Goal: Task Accomplishment & Management: Manage account settings

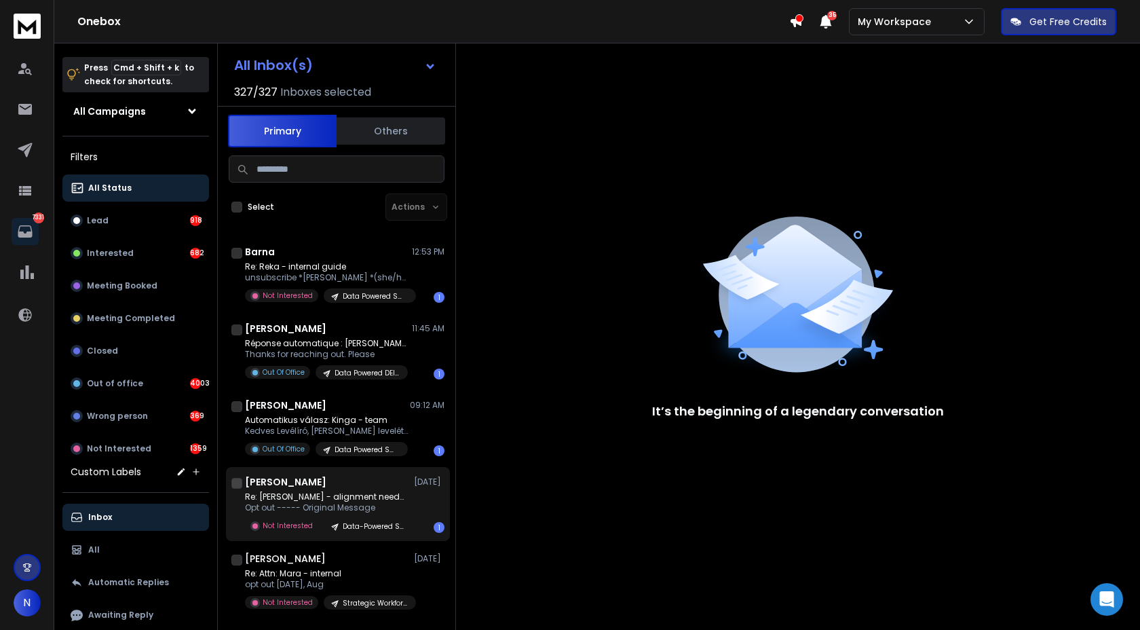
click at [345, 480] on div "Karen Beard 18 Aug" at bounding box center [345, 482] width 200 height 14
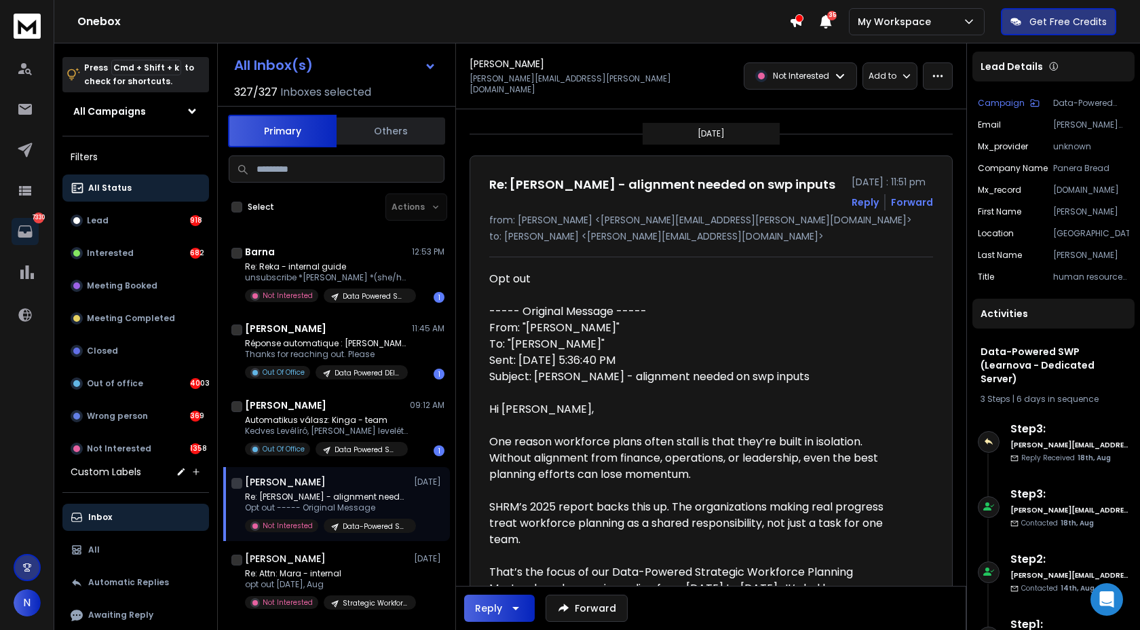
click at [928, 63] on button "button" at bounding box center [938, 75] width 30 height 27
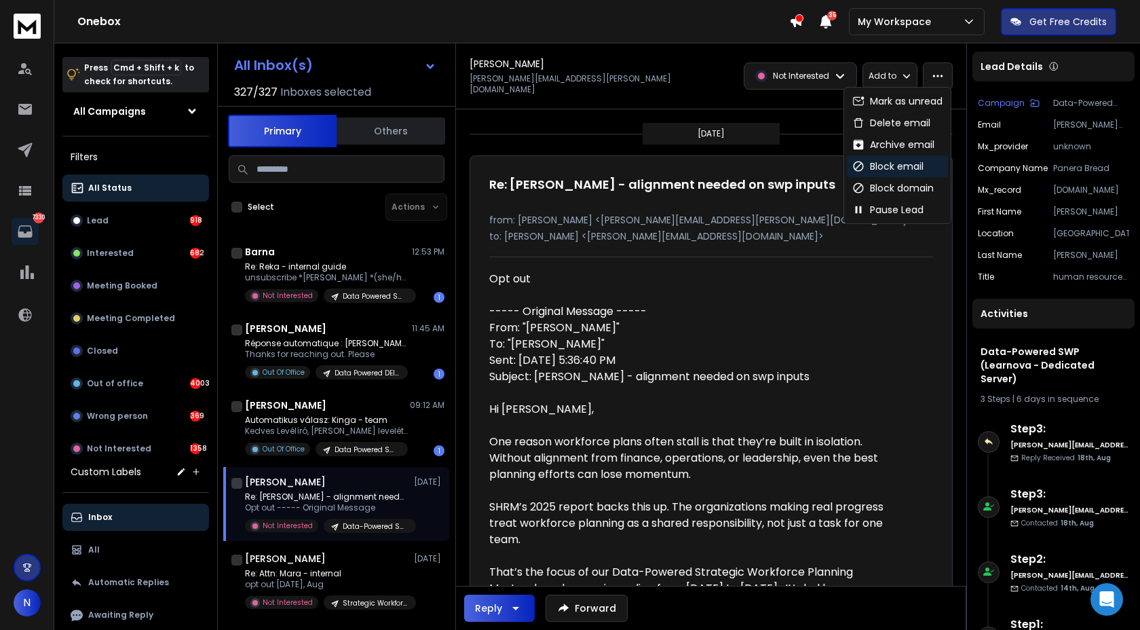
click at [873, 160] on div "Block email" at bounding box center [887, 166] width 71 height 14
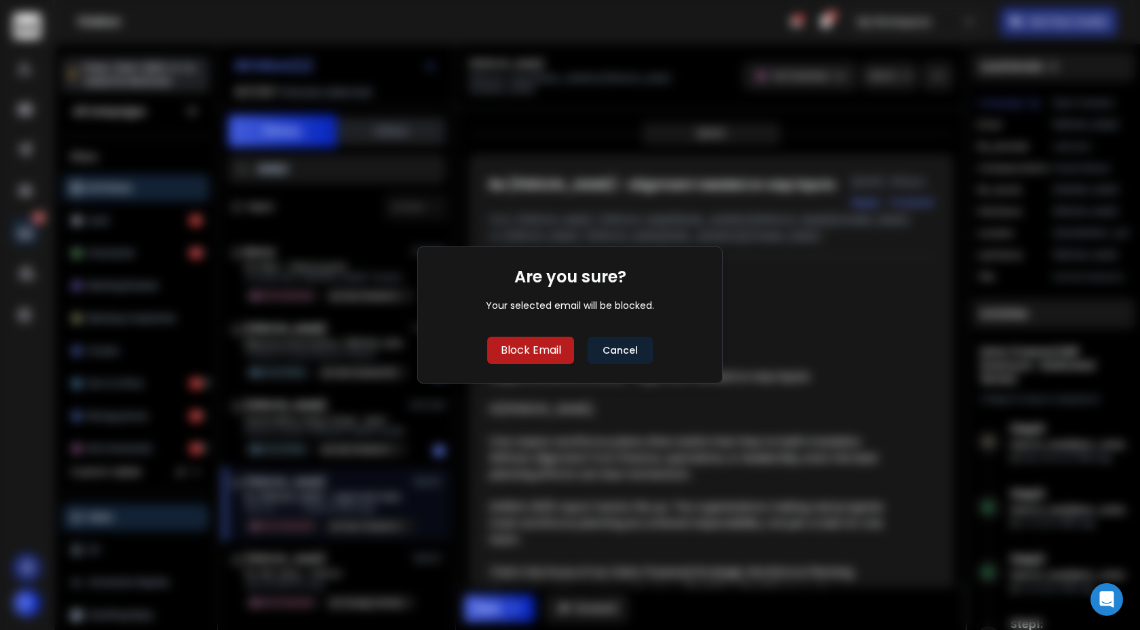
click at [544, 353] on button "Block Email" at bounding box center [530, 350] width 87 height 27
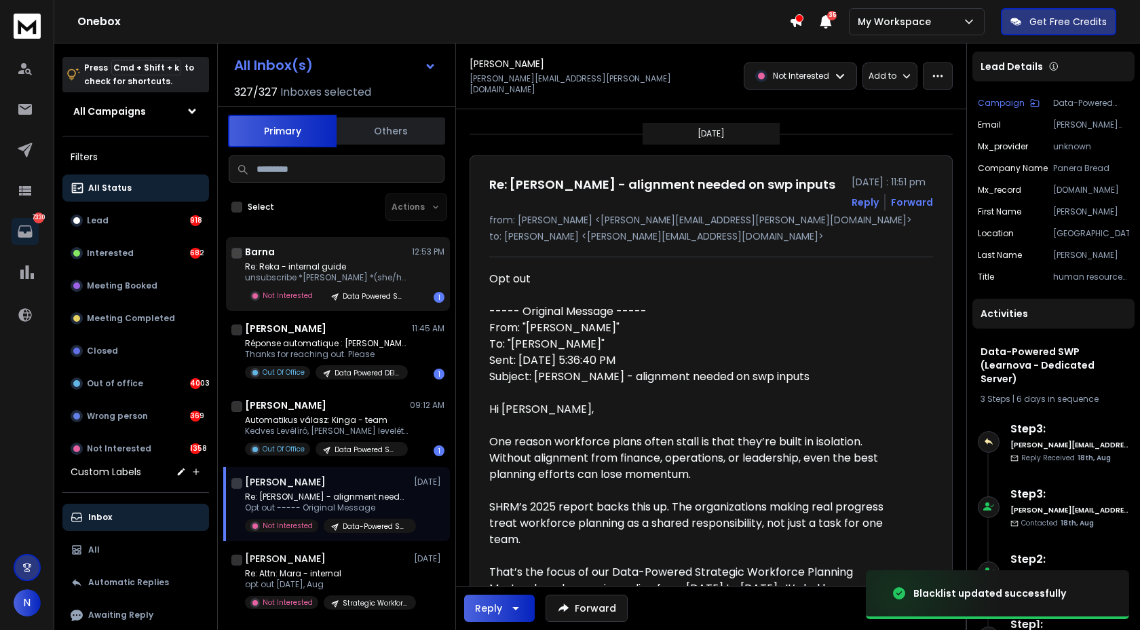
click at [357, 259] on div "Barna 12:53 PM Re: Reka - internal guide unsubscribe *Reka Barna *(she/her) Emp…" at bounding box center [345, 274] width 200 height 58
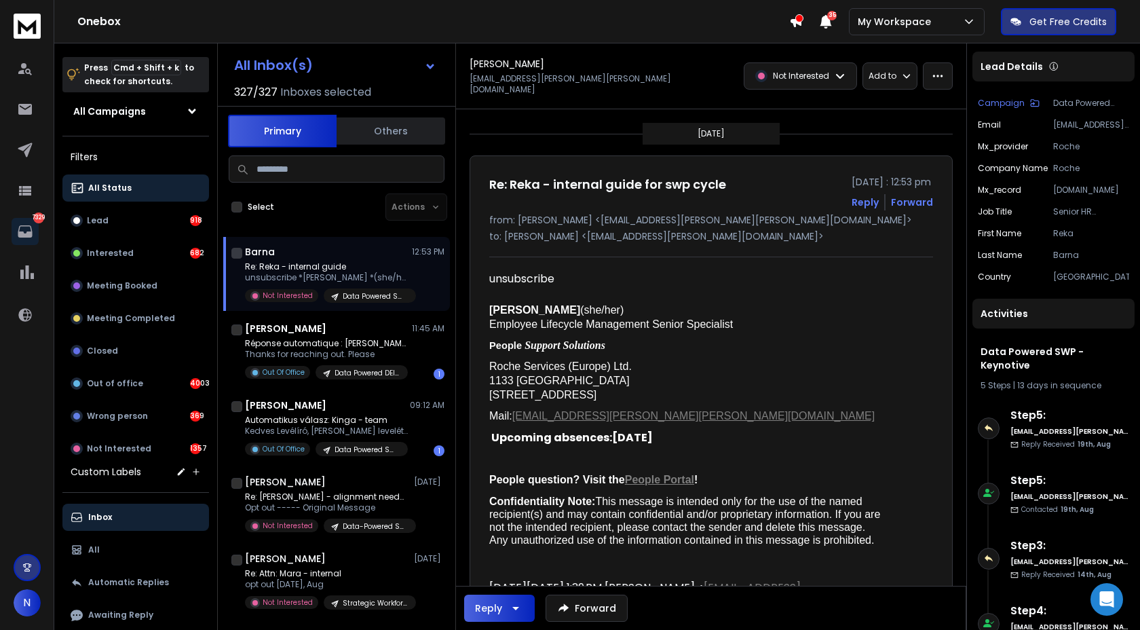
click at [936, 70] on icon "button" at bounding box center [938, 76] width 12 height 12
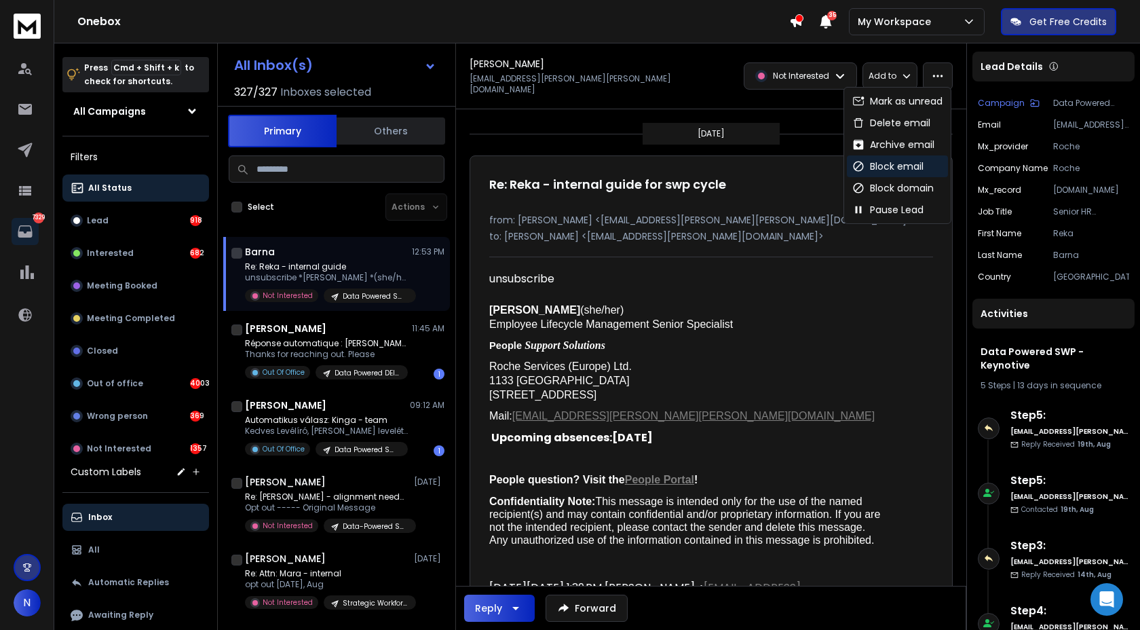
click at [881, 162] on div "Block email" at bounding box center [887, 166] width 71 height 14
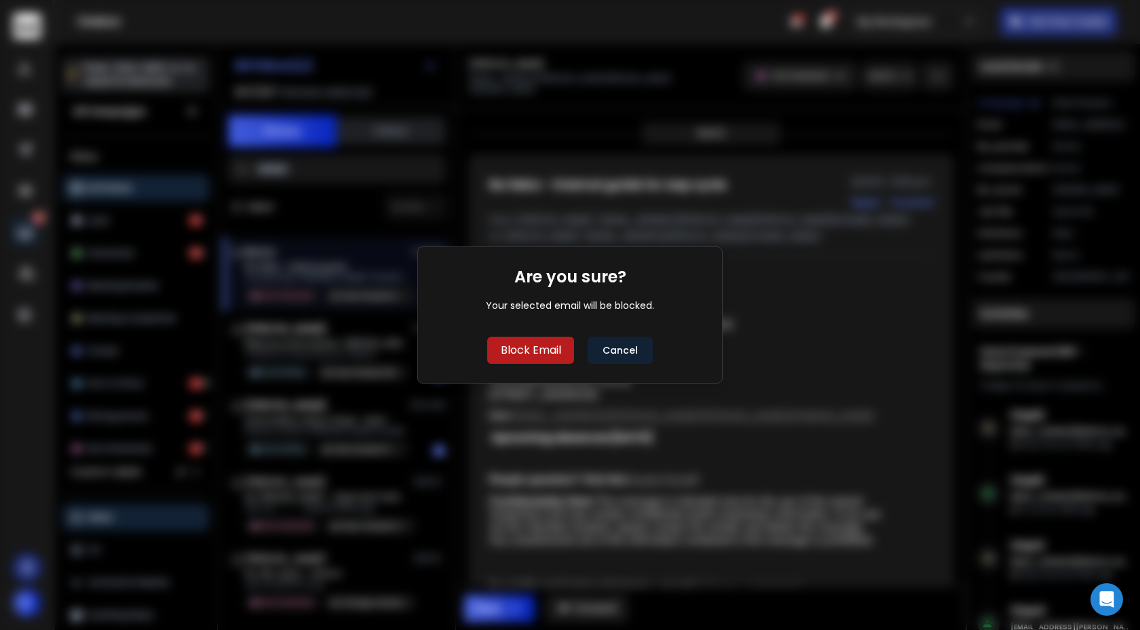
click at [533, 354] on button "Block Email" at bounding box center [530, 350] width 87 height 27
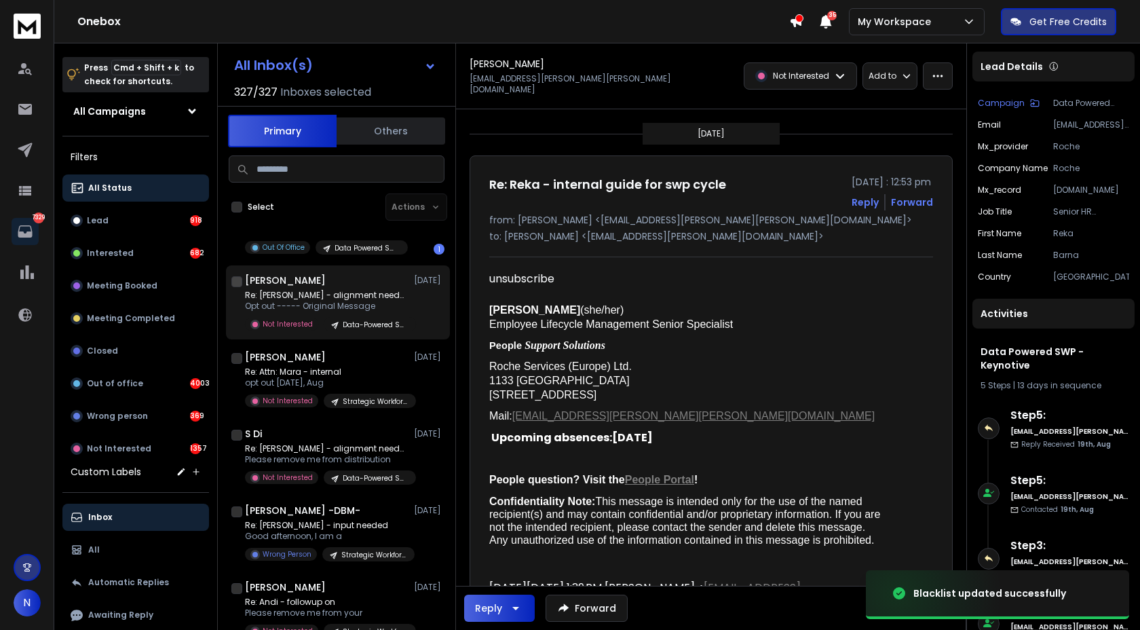
scroll to position [210, 0]
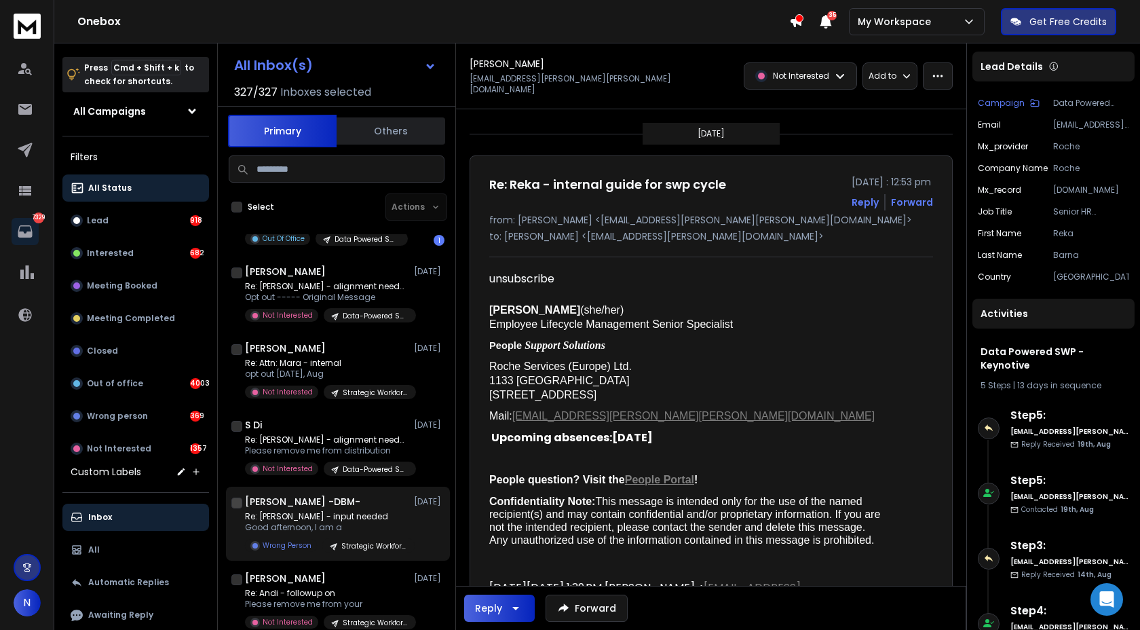
click at [326, 516] on p "Re: [PERSON_NAME] - input needed" at bounding box center [326, 516] width 163 height 11
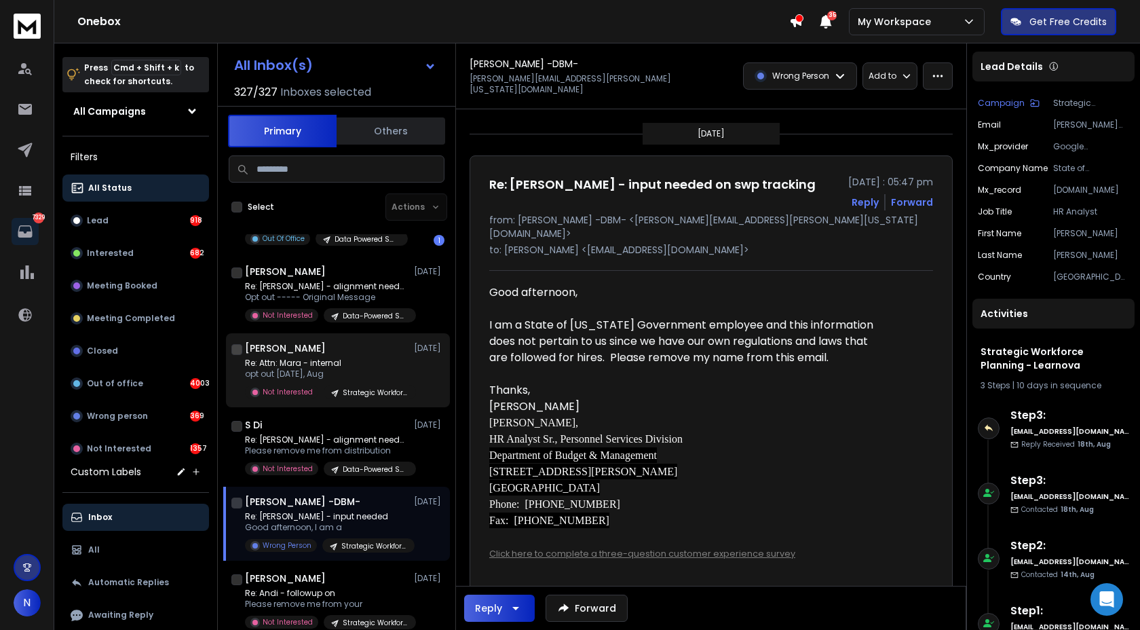
scroll to position [0, 0]
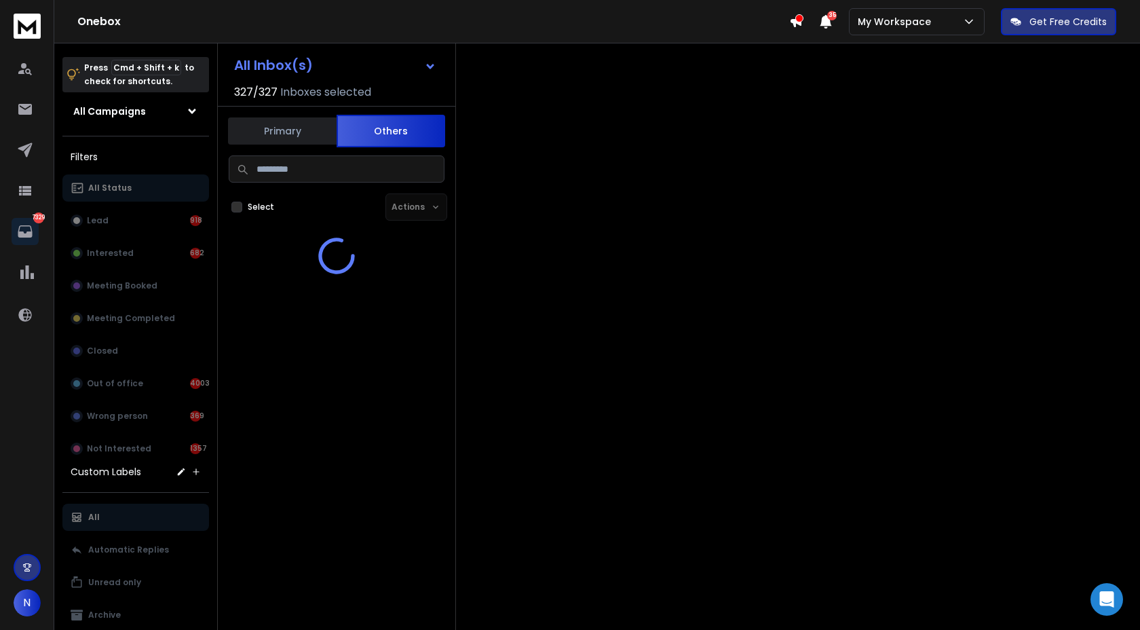
click at [360, 132] on button "Others" at bounding box center [391, 131] width 109 height 33
click at [287, 132] on button "Primary" at bounding box center [282, 131] width 109 height 30
click at [373, 134] on button "Others" at bounding box center [391, 131] width 109 height 33
click at [303, 134] on button "Primary" at bounding box center [282, 131] width 109 height 30
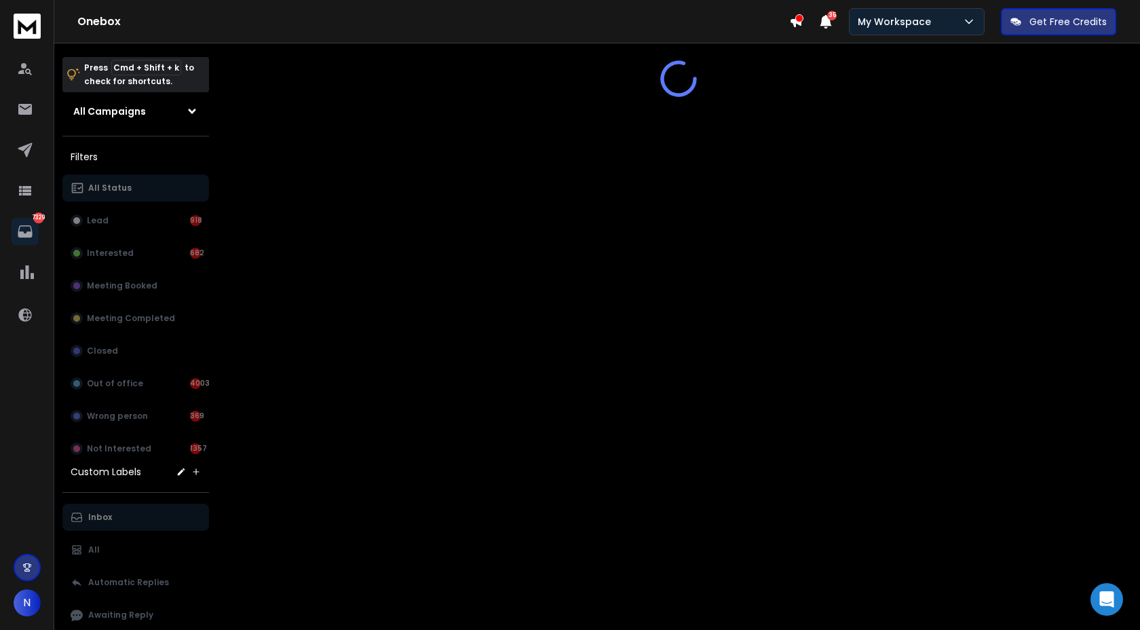
click at [899, 33] on button "My Workspace" at bounding box center [917, 21] width 136 height 27
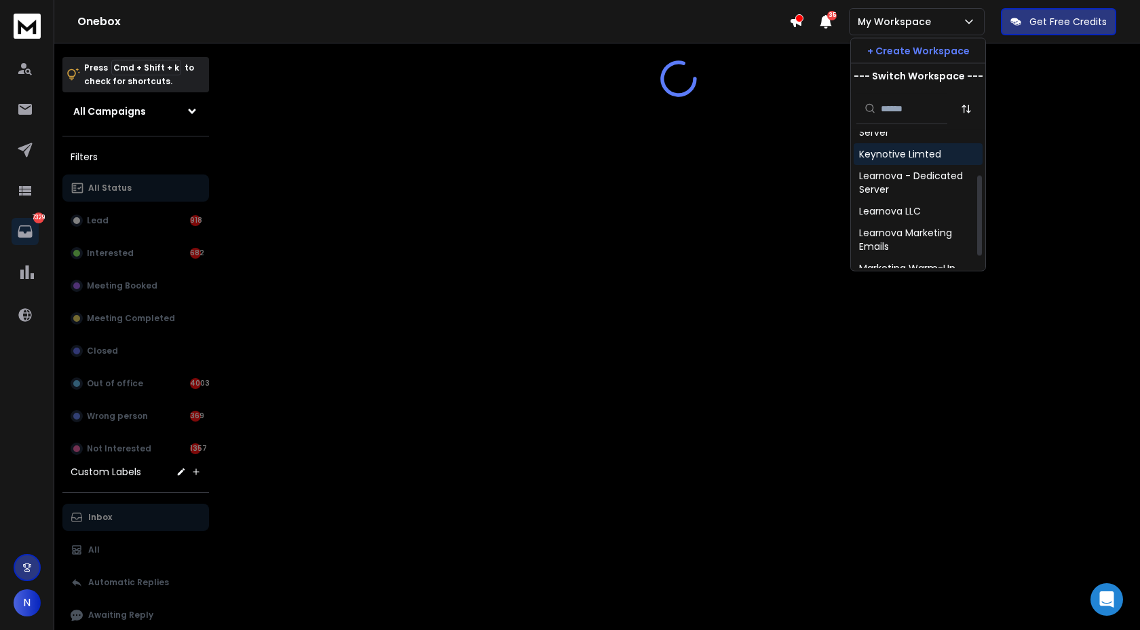
scroll to position [92, 0]
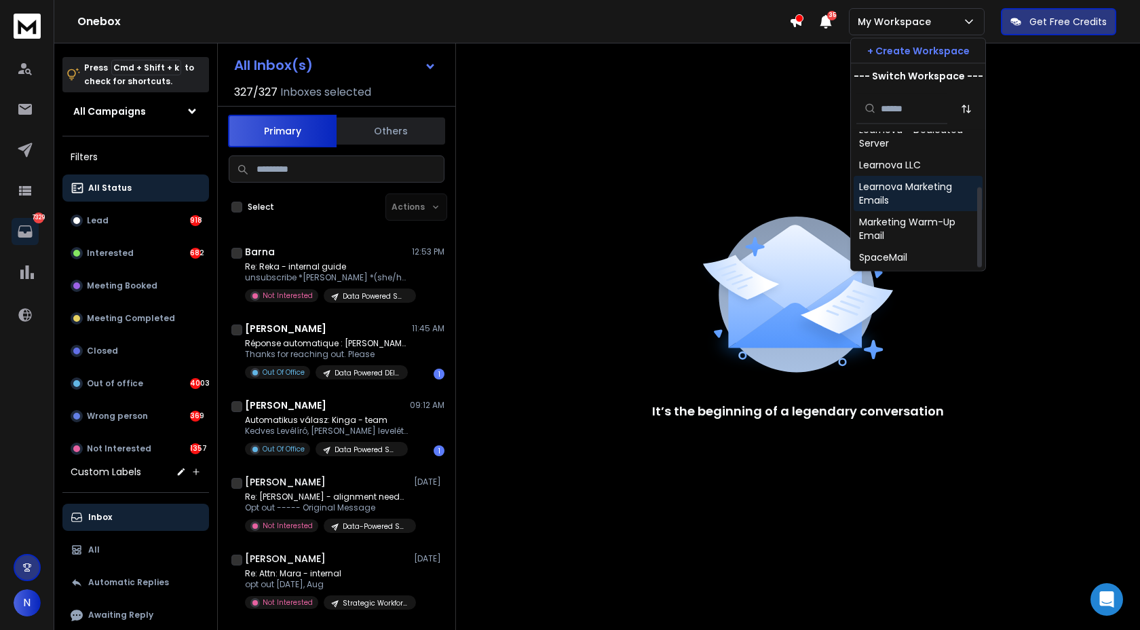
click at [907, 185] on div "Learnova Marketing Emails" at bounding box center [918, 193] width 118 height 27
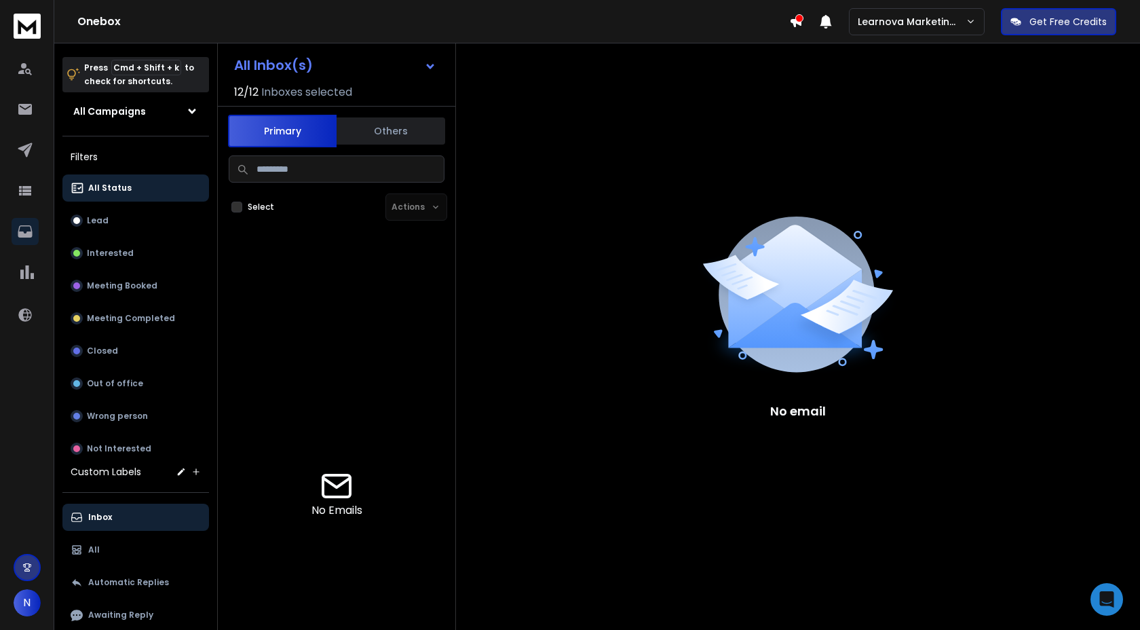
click at [376, 129] on button "Others" at bounding box center [391, 131] width 109 height 30
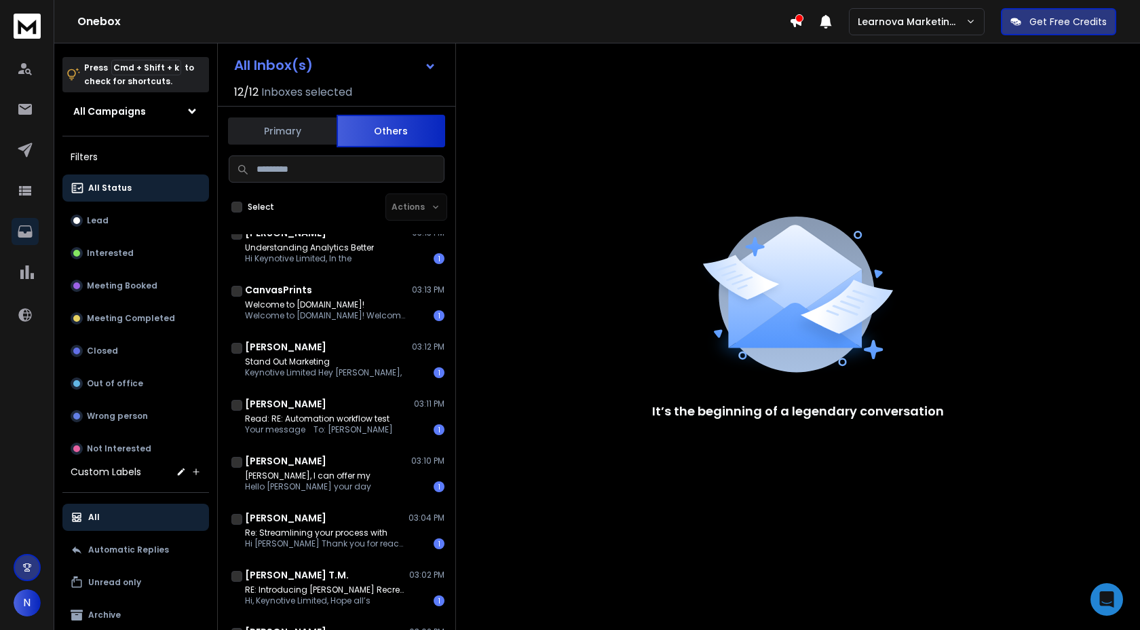
scroll to position [250, 0]
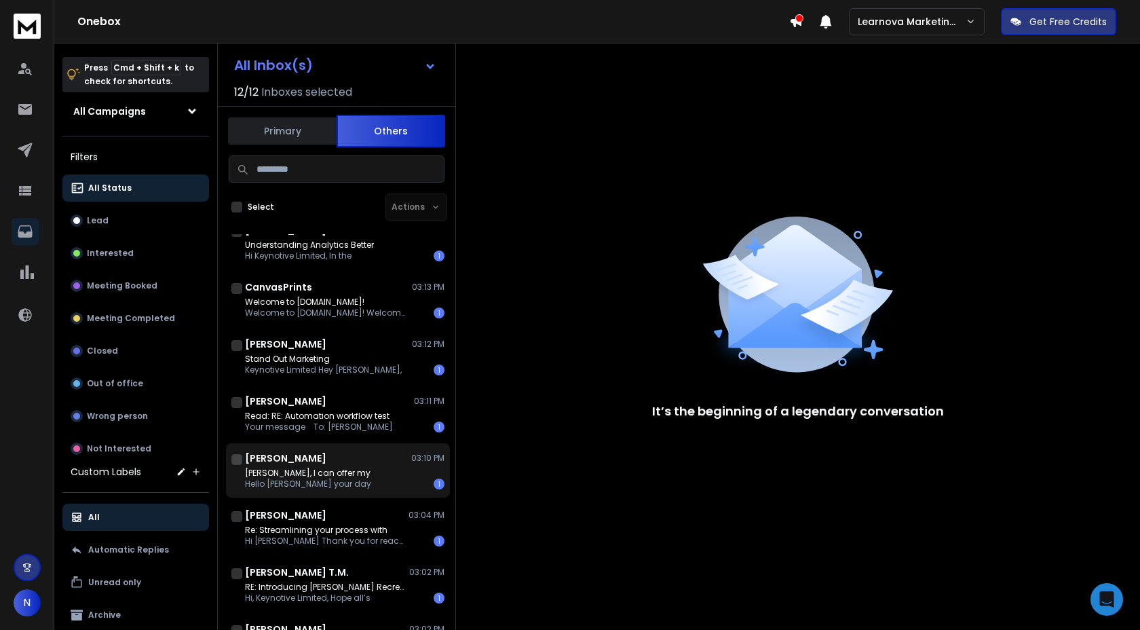
click at [326, 444] on div "Dave Naughton 03:10 PM Danny, I can offer my Hello Danny May your day 1" at bounding box center [338, 470] width 224 height 54
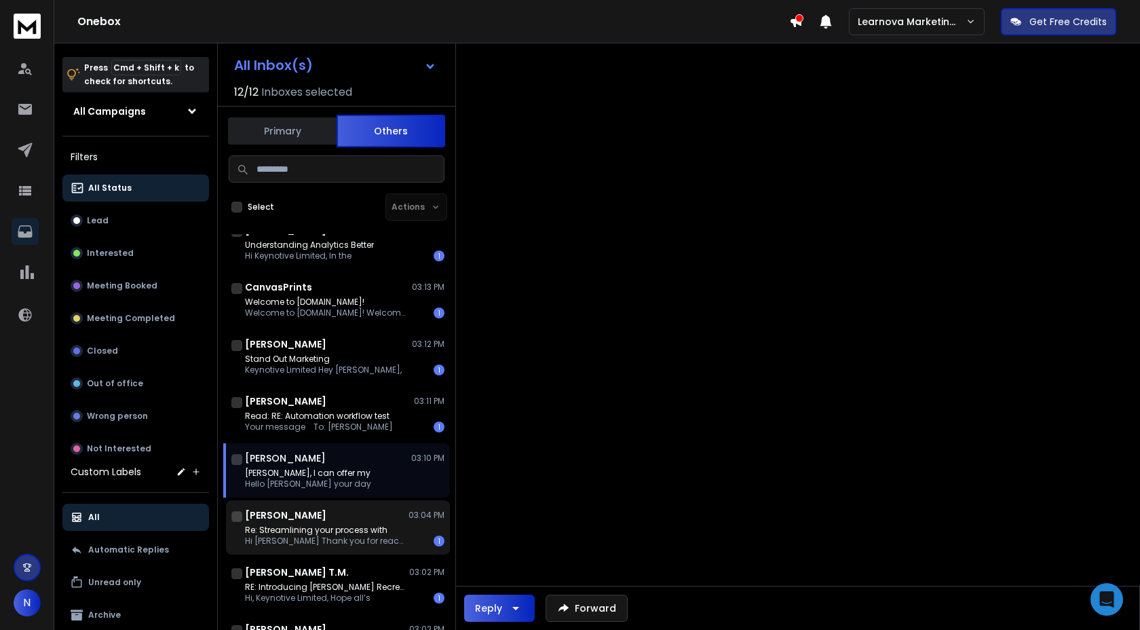
click at [318, 538] on p "Hi Nora Thank you for reaching" at bounding box center [326, 540] width 163 height 11
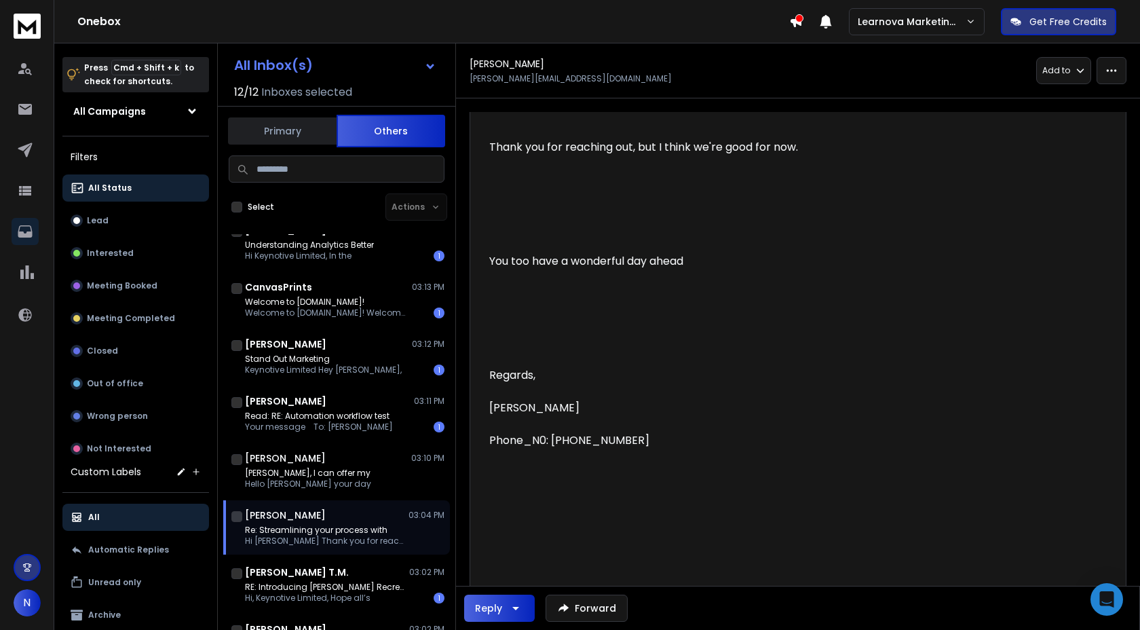
scroll to position [261, 0]
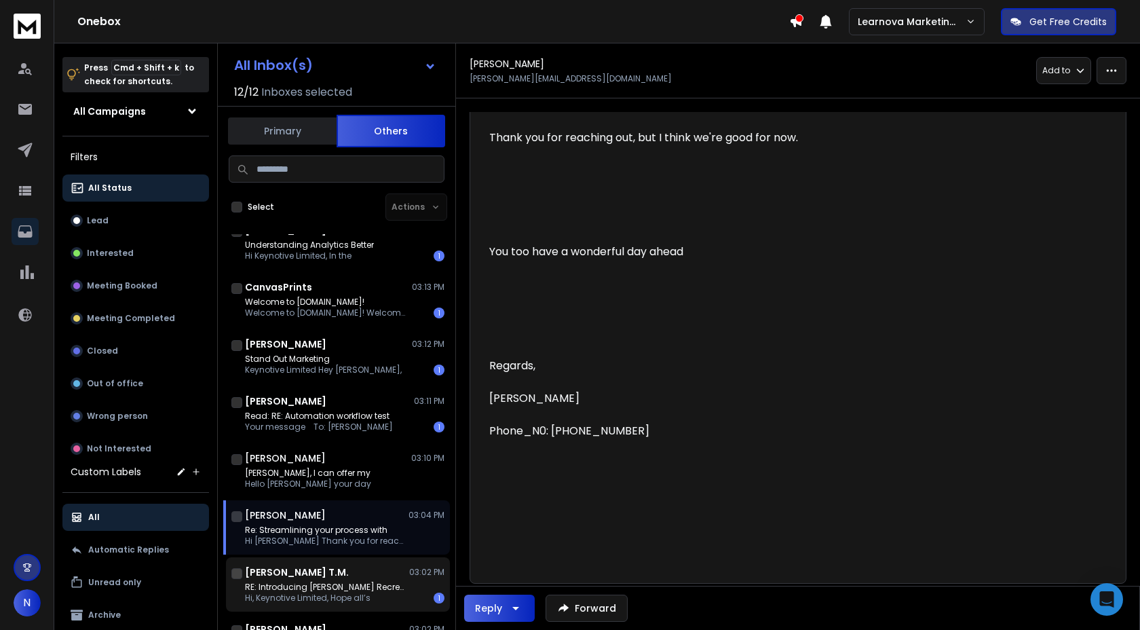
click at [354, 592] on p "Hi, ﻿Keynotive Limited, Hope all’s" at bounding box center [326, 597] width 163 height 11
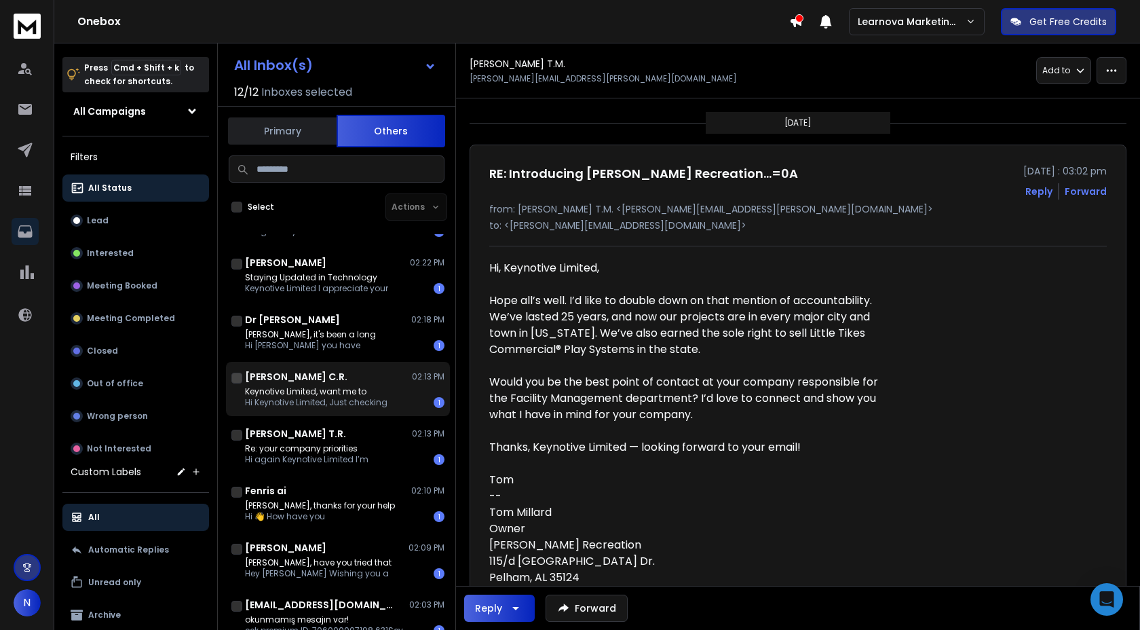
scroll to position [1534, 0]
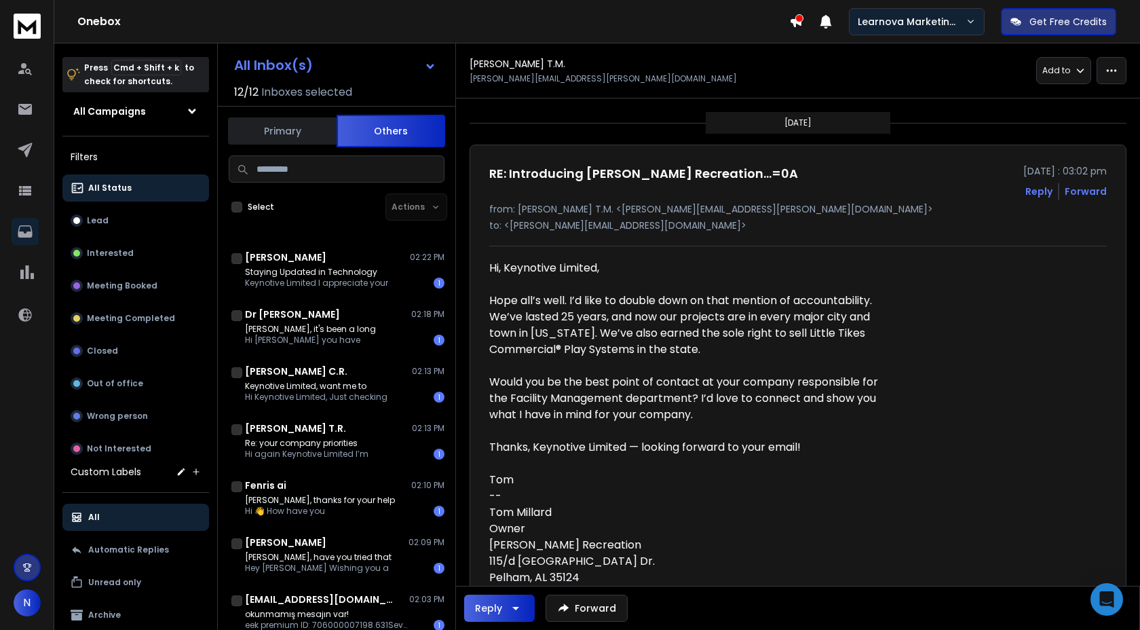
click at [900, 13] on button "Learnova Marketing Emails" at bounding box center [917, 21] width 136 height 27
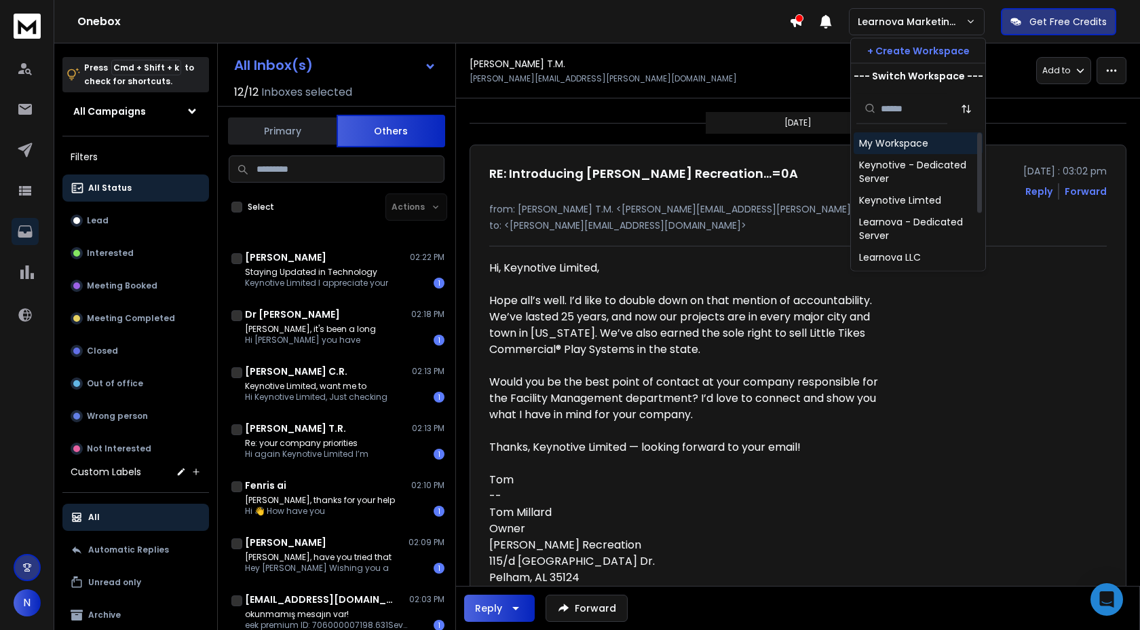
click at [876, 139] on div "My Workspace" at bounding box center [893, 143] width 69 height 14
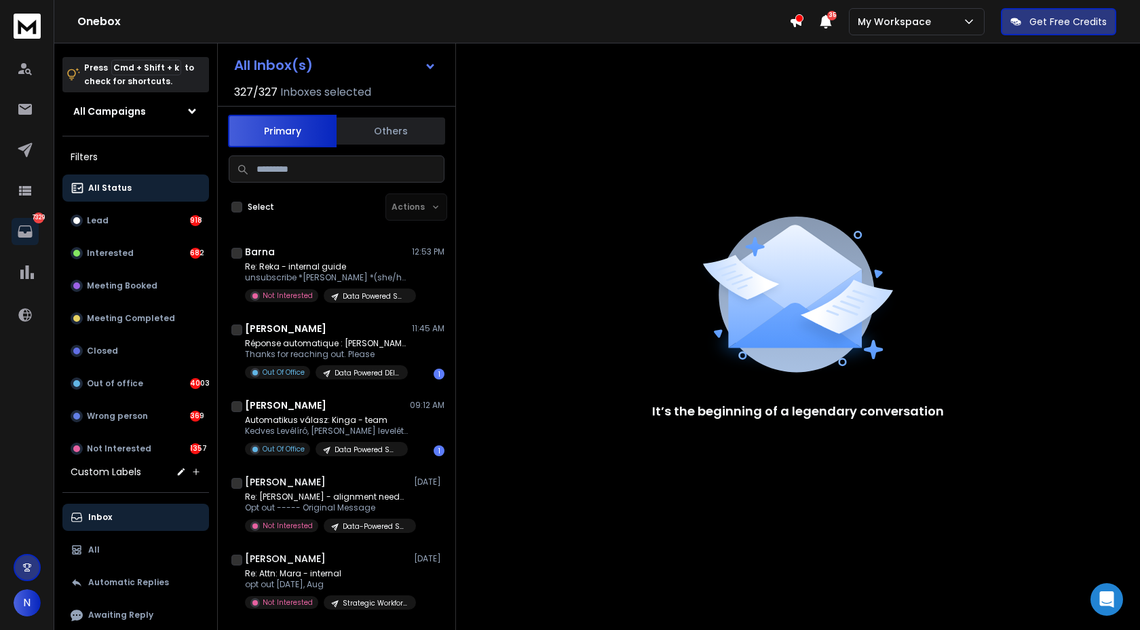
click at [310, 173] on input at bounding box center [337, 168] width 216 height 27
type input "********"
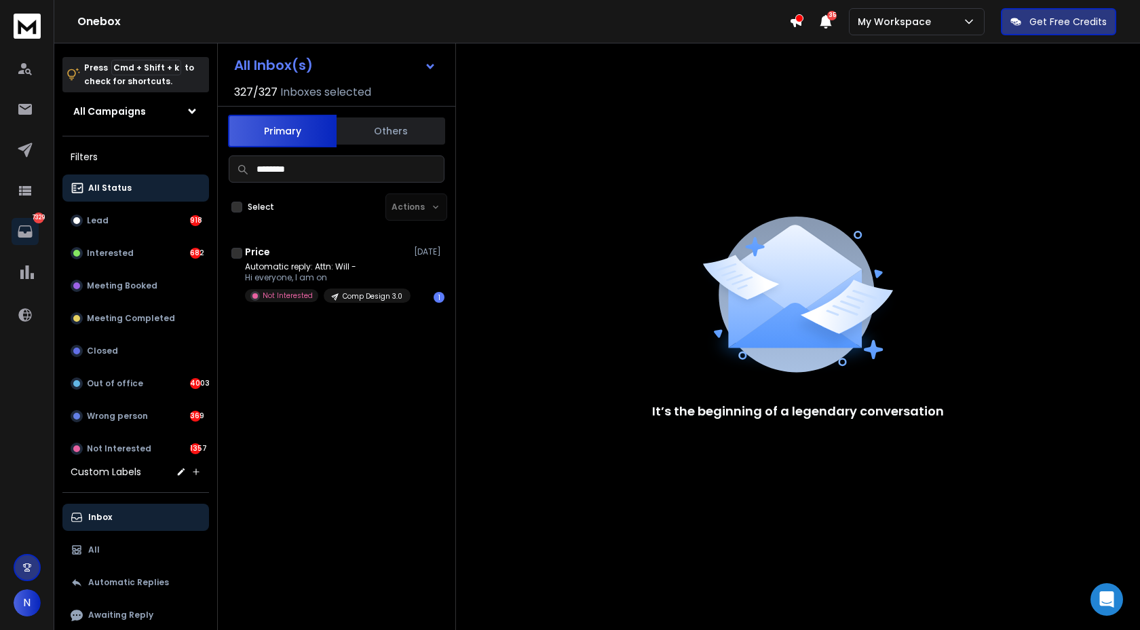
click at [384, 130] on button "Others" at bounding box center [391, 131] width 109 height 30
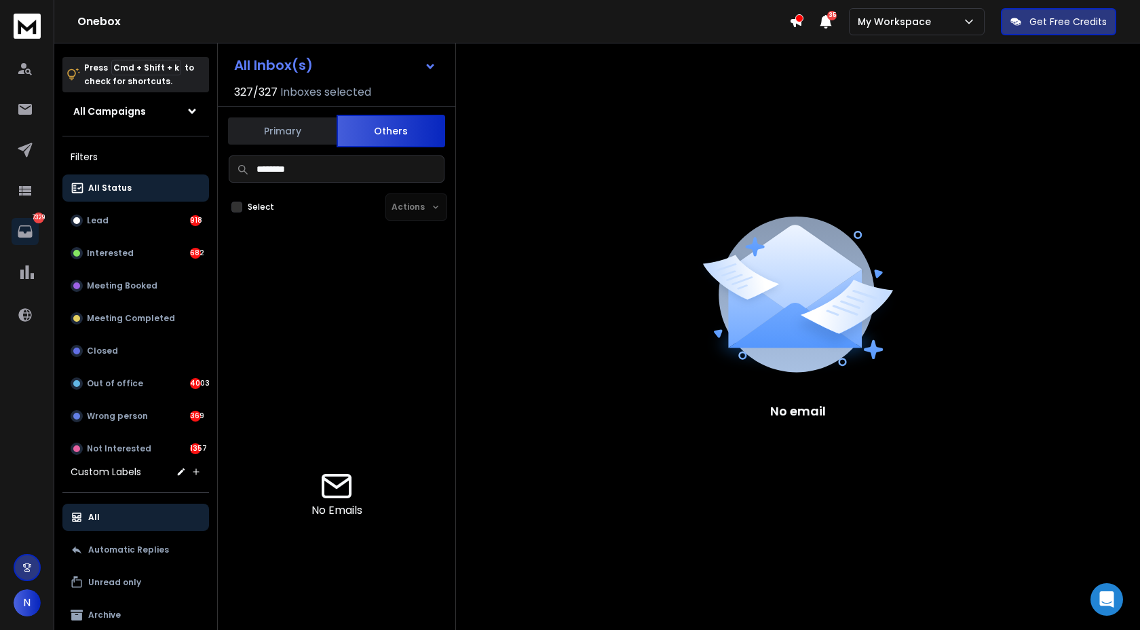
click at [323, 174] on input "********" at bounding box center [337, 168] width 216 height 27
drag, startPoint x: 319, startPoint y: 178, endPoint x: 212, endPoint y: 178, distance: 106.5
click at [212, 178] on div "Press Cmd + Shift + k to check for shortcuts. All Campaigns All Campaigns Filte…" at bounding box center [597, 358] width 1086 height 630
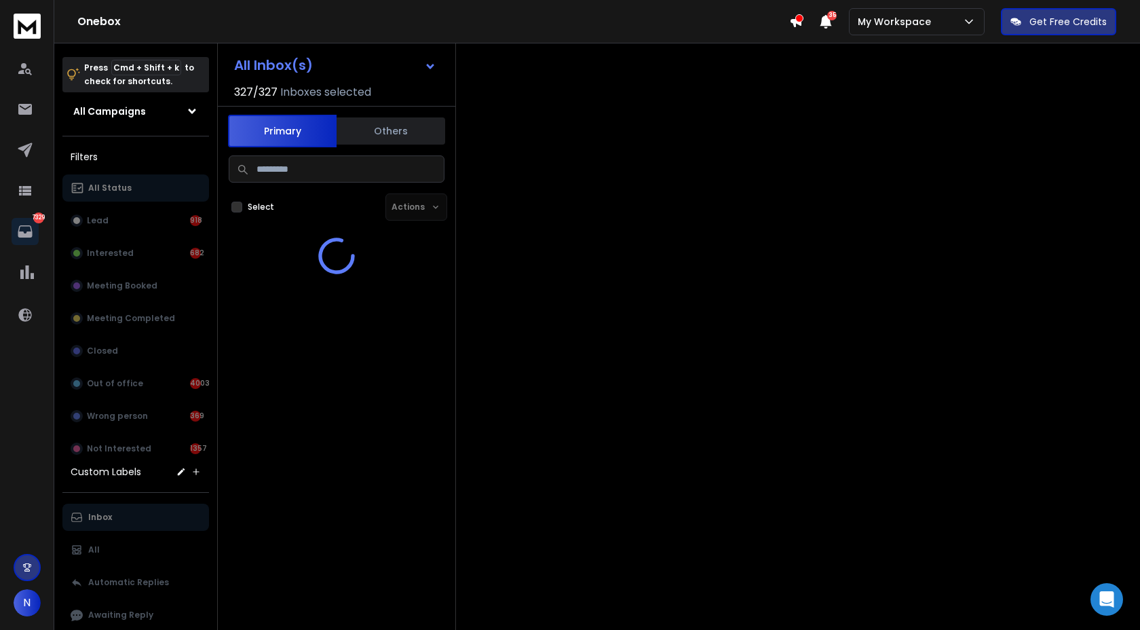
click at [270, 130] on button "Primary" at bounding box center [282, 131] width 109 height 33
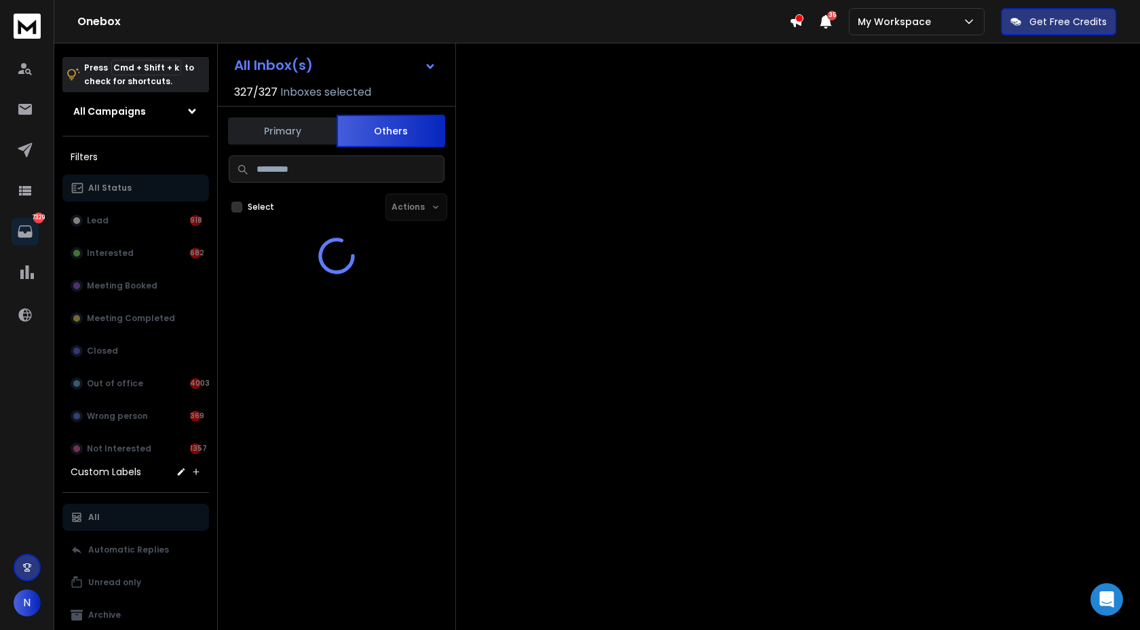
click at [382, 145] on button "Others" at bounding box center [391, 131] width 109 height 33
click at [287, 134] on button "Primary" at bounding box center [282, 131] width 109 height 30
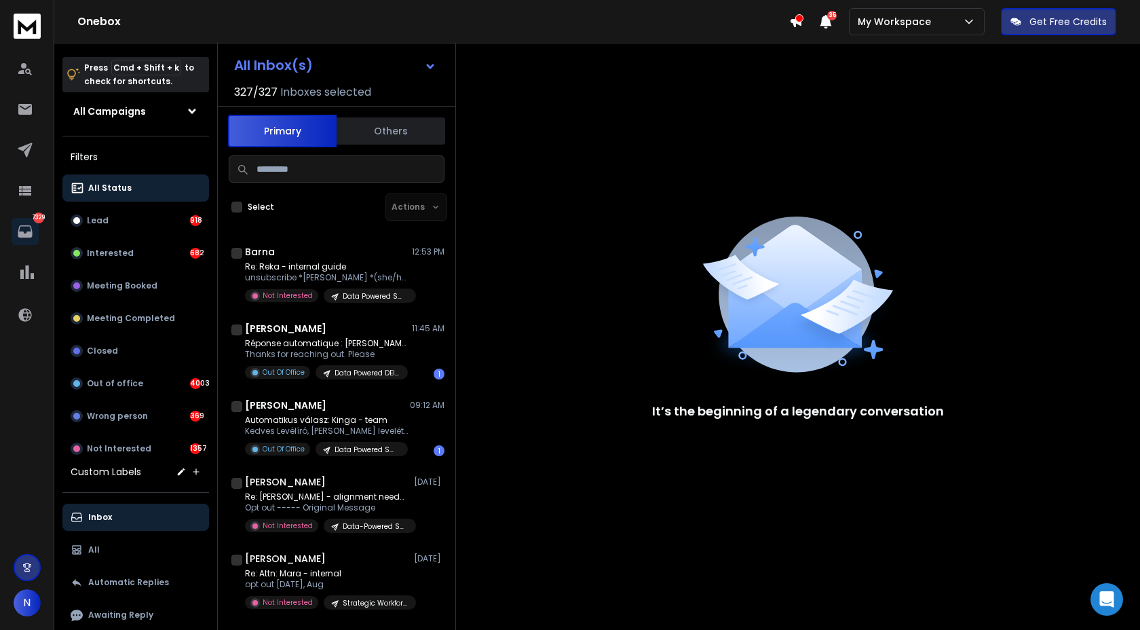
click at [930, 39] on div "Onebox 35 My Workspace Get Free Credits" at bounding box center [570, 21] width 1140 height 43
click at [930, 31] on button "My Workspace" at bounding box center [917, 21] width 136 height 27
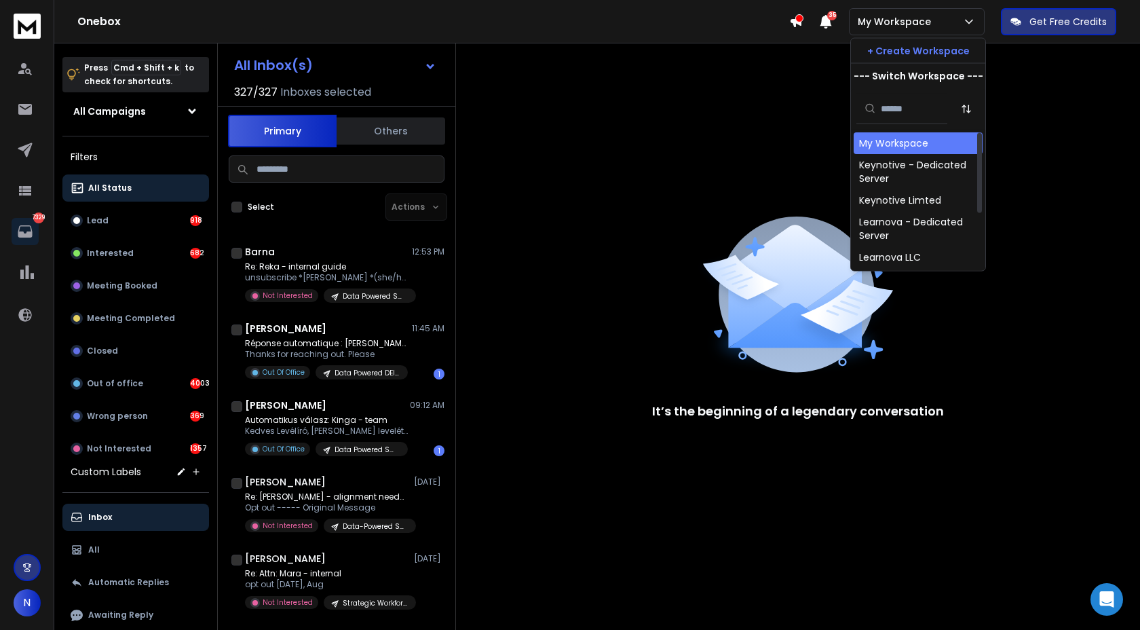
click at [885, 135] on div "My Workspace" at bounding box center [918, 143] width 129 height 22
